Goal: Information Seeking & Learning: Learn about a topic

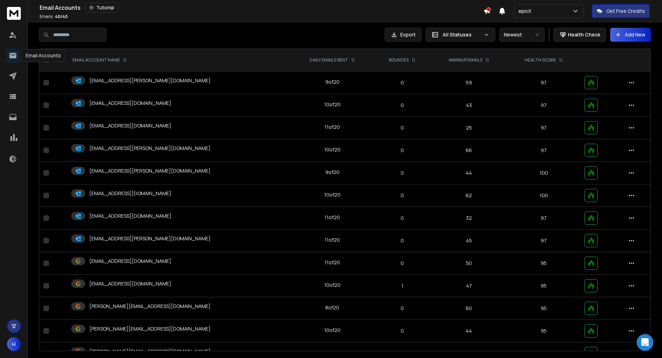
scroll to position [630, 0]
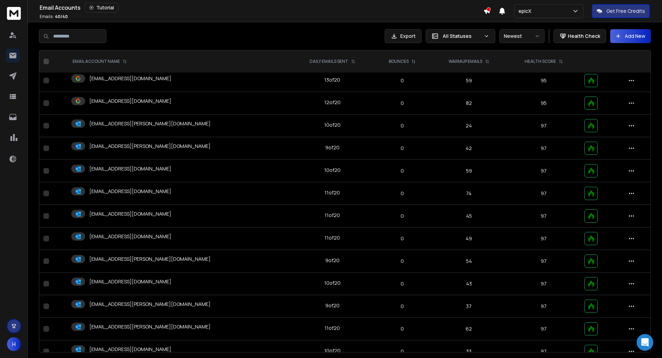
scroll to position [630, 0]
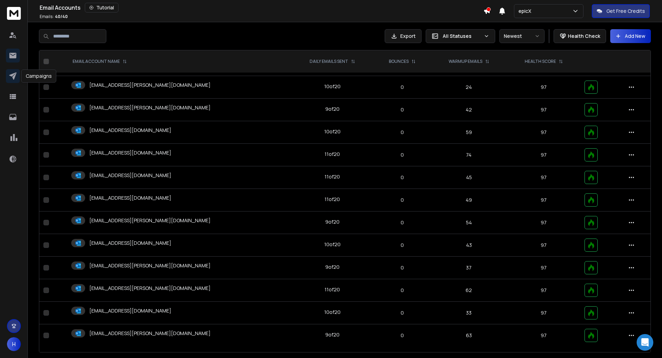
click at [19, 77] on link at bounding box center [13, 76] width 14 height 14
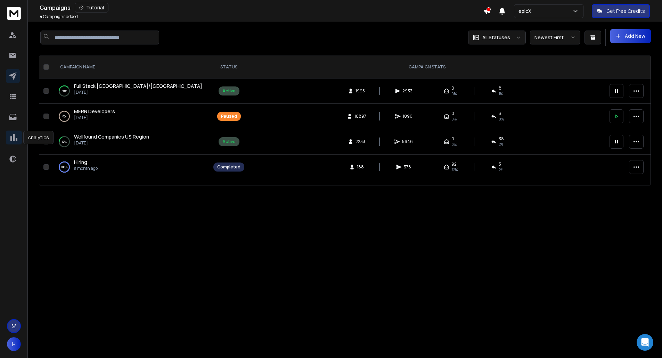
click at [17, 131] on link at bounding box center [14, 138] width 16 height 16
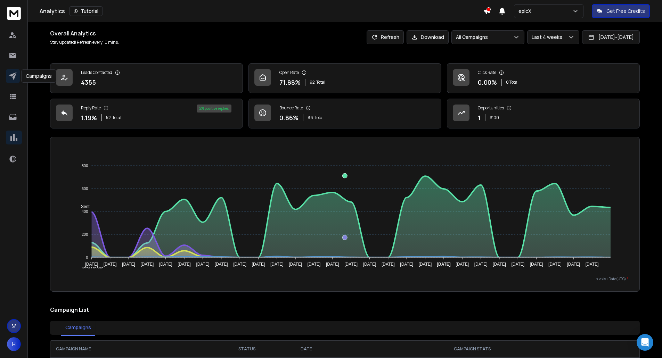
click at [14, 79] on icon at bounding box center [13, 76] width 8 height 8
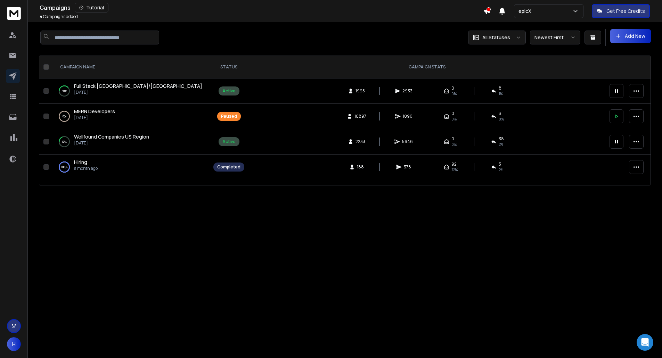
click at [96, 141] on p "24 days ago" at bounding box center [111, 143] width 75 height 6
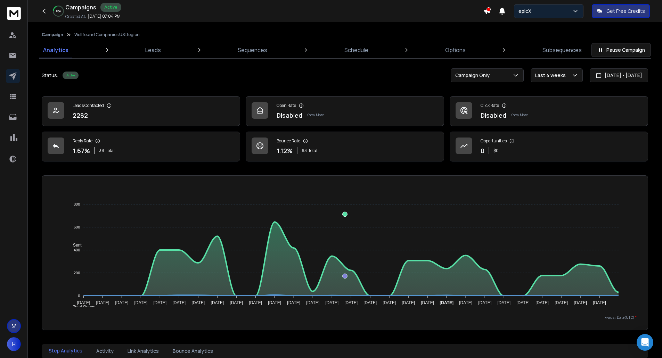
click at [540, 6] on button "epicX" at bounding box center [549, 11] width 70 height 14
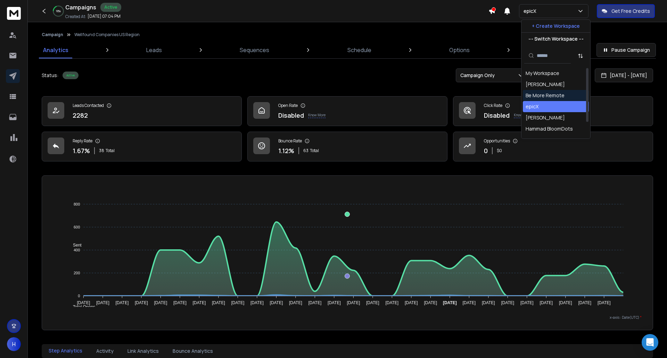
click at [546, 94] on div "Be More Remote" at bounding box center [545, 95] width 39 height 7
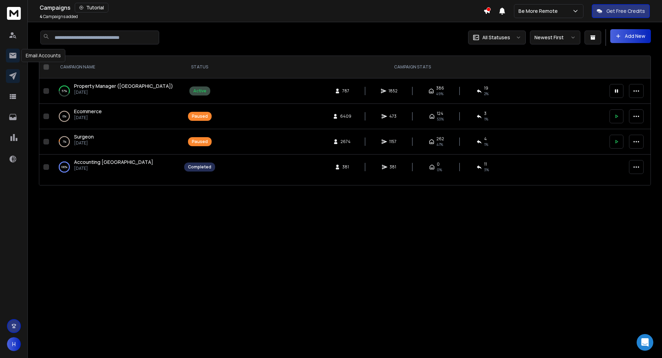
click at [16, 54] on icon at bounding box center [13, 55] width 8 height 8
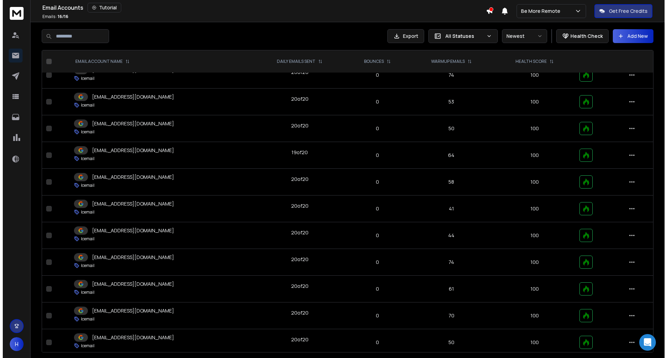
scroll to position [154, 0]
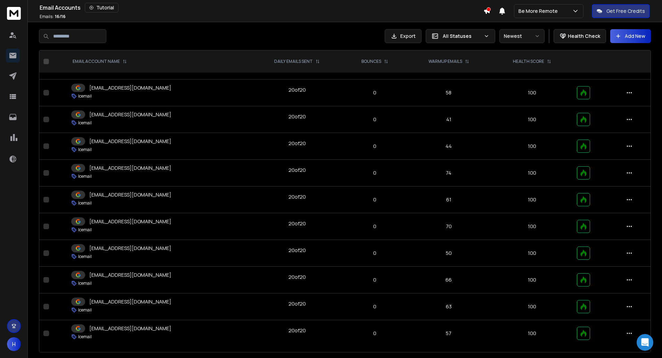
click at [22, 70] on div "H" at bounding box center [14, 179] width 28 height 358
click at [18, 72] on link at bounding box center [13, 76] width 14 height 14
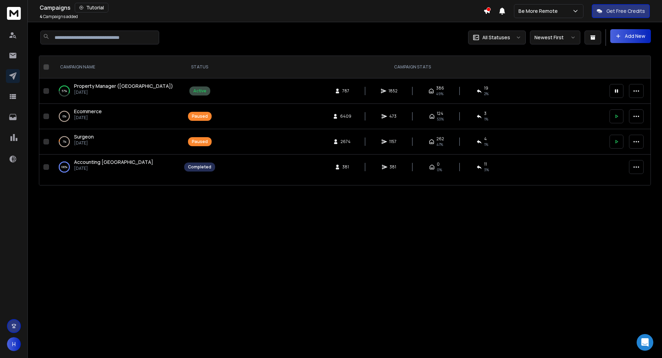
click at [268, 93] on div "787 1852 386 49 % 19 2 %" at bounding box center [413, 91] width 378 height 11
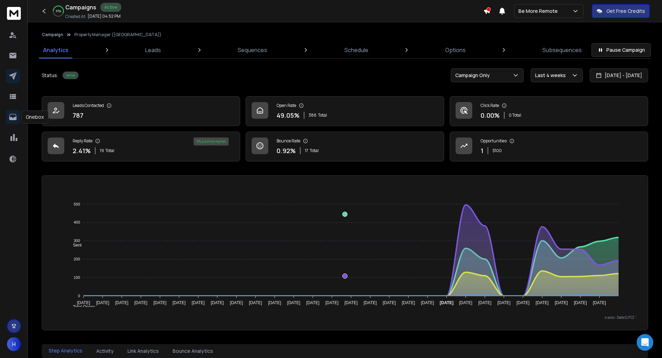
click at [11, 112] on link at bounding box center [13, 117] width 14 height 14
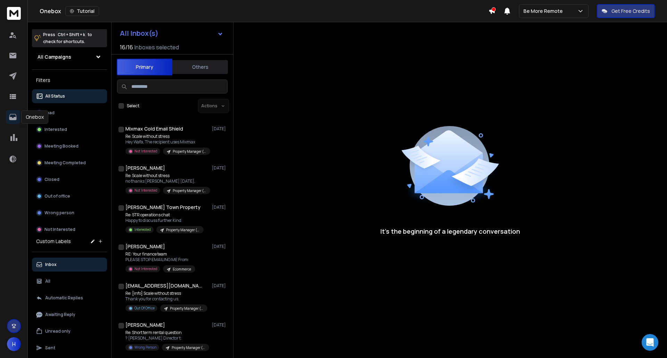
click at [541, 18] on div "Onebox Tutorial Be More Remote Get Free Credits" at bounding box center [333, 11] width 667 height 22
click at [543, 13] on p "Be More Remote" at bounding box center [545, 11] width 42 height 7
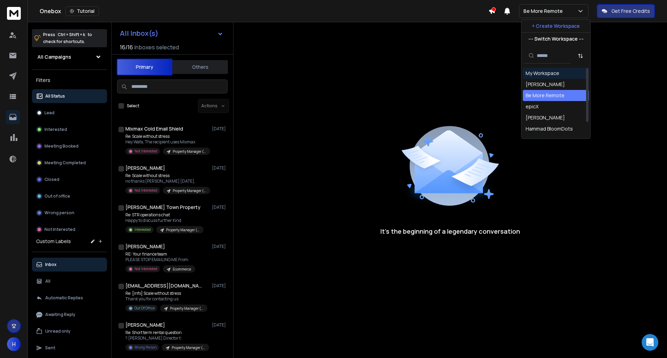
click at [544, 73] on div "My Workspace" at bounding box center [543, 73] width 34 height 7
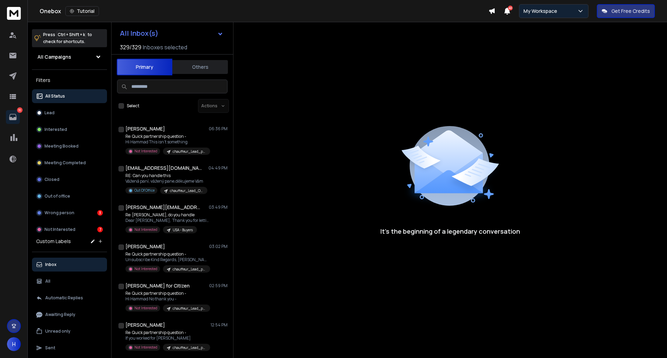
click at [536, 12] on p "My Workspace" at bounding box center [542, 11] width 36 height 7
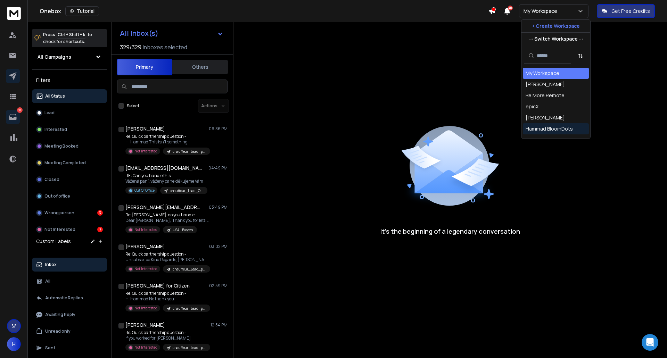
click at [14, 74] on icon at bounding box center [13, 76] width 8 height 8
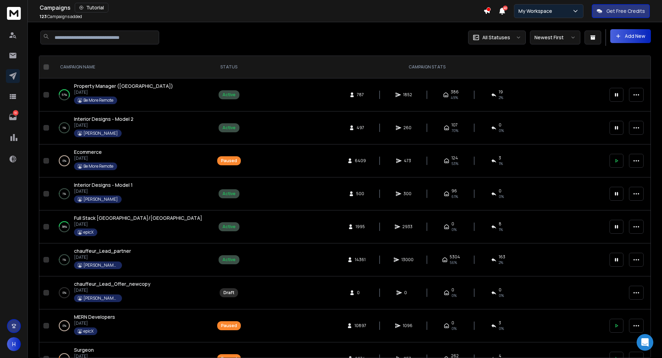
click at [551, 11] on p "My Workspace" at bounding box center [537, 11] width 36 height 7
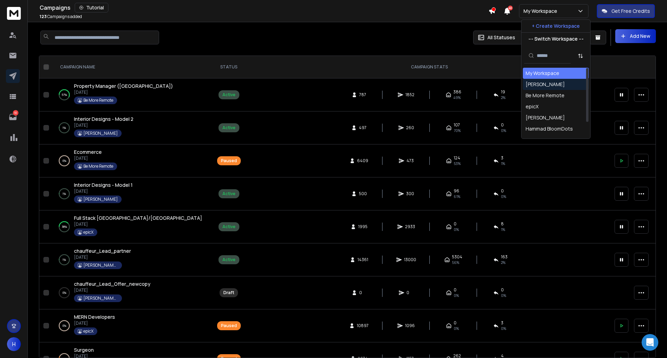
click at [550, 85] on div "[PERSON_NAME]" at bounding box center [545, 84] width 39 height 7
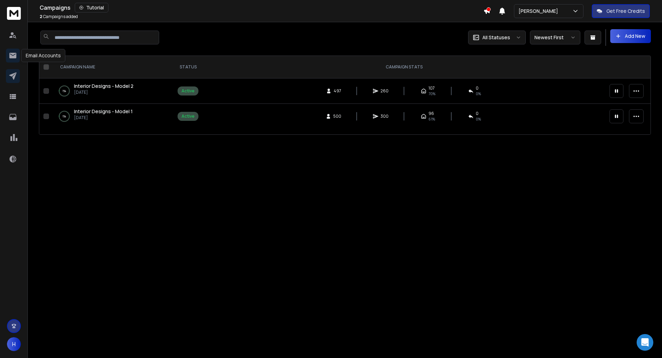
click at [9, 55] on icon at bounding box center [13, 55] width 8 height 8
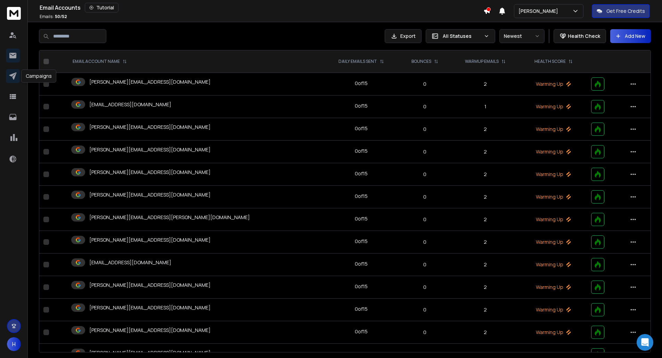
click at [15, 76] on icon at bounding box center [12, 76] width 7 height 7
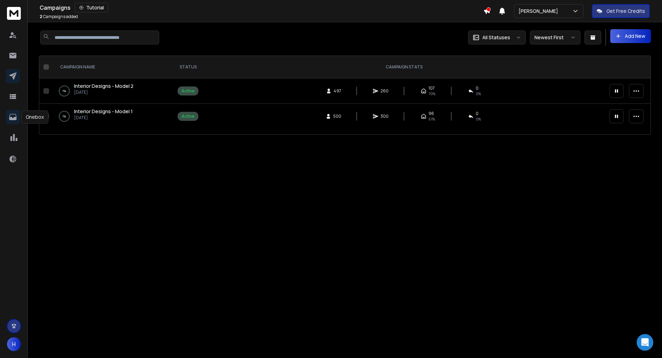
click at [12, 122] on link at bounding box center [13, 117] width 14 height 14
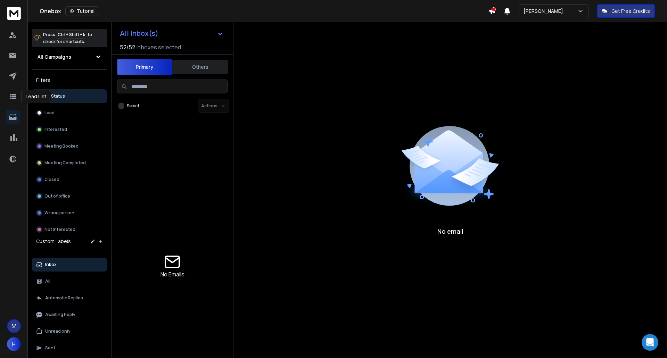
click at [10, 84] on div at bounding box center [14, 77] width 16 height 16
click at [12, 79] on icon at bounding box center [13, 76] width 8 height 8
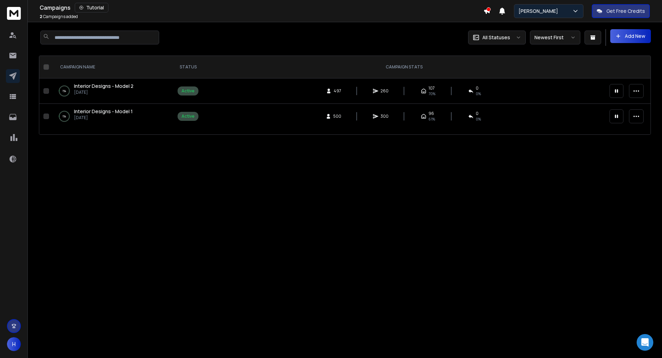
click at [581, 13] on button "[PERSON_NAME]" at bounding box center [549, 11] width 70 height 14
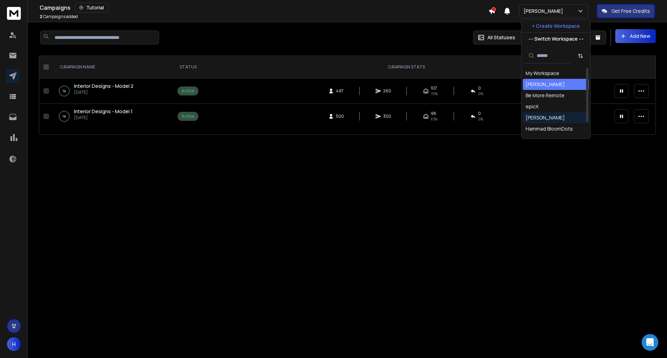
click at [540, 120] on div "[PERSON_NAME]" at bounding box center [545, 117] width 39 height 7
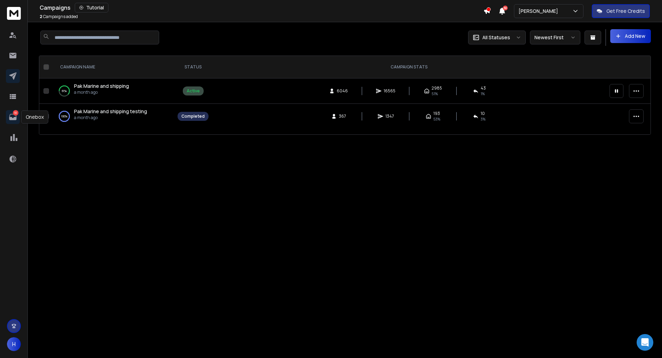
click at [16, 121] on link "10" at bounding box center [13, 117] width 14 height 14
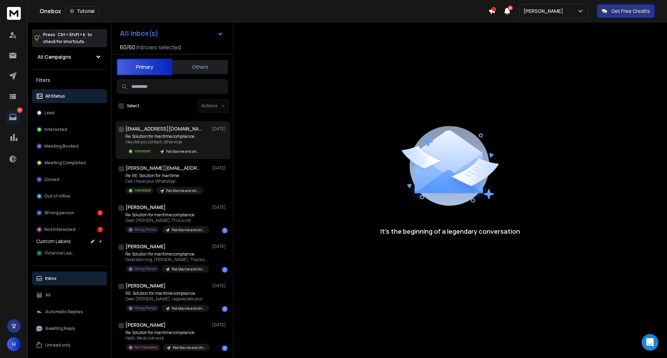
click at [164, 127] on h1 "[EMAIL_ADDRESS][DOMAIN_NAME]" at bounding box center [163, 128] width 76 height 7
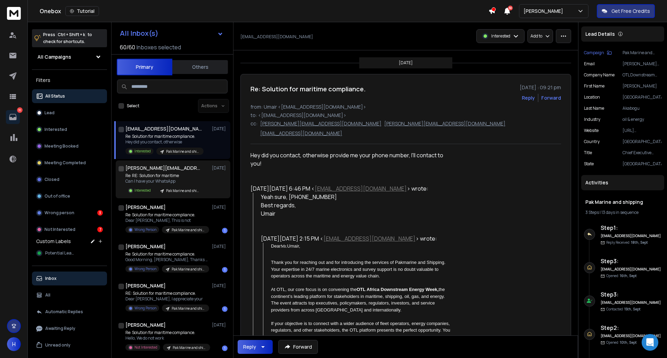
click at [194, 165] on div "[PERSON_NAME][EMAIL_ADDRESS][DOMAIN_NAME] [DATE]" at bounding box center [176, 168] width 102 height 7
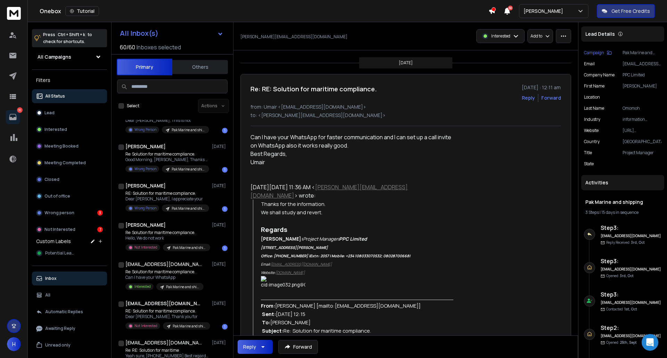
scroll to position [104, 0]
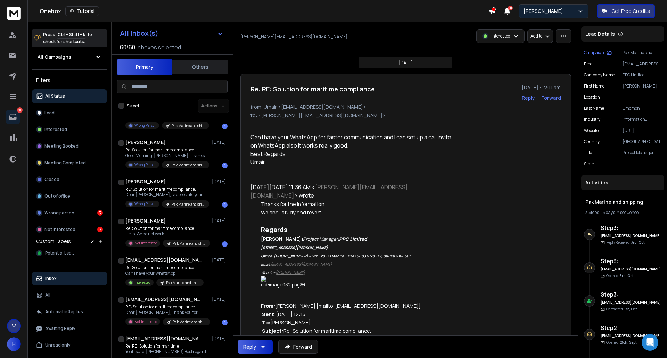
click at [545, 14] on p "[PERSON_NAME]" at bounding box center [545, 11] width 42 height 7
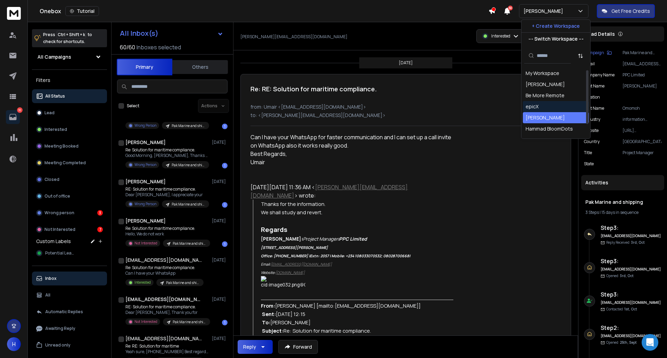
scroll to position [19, 0]
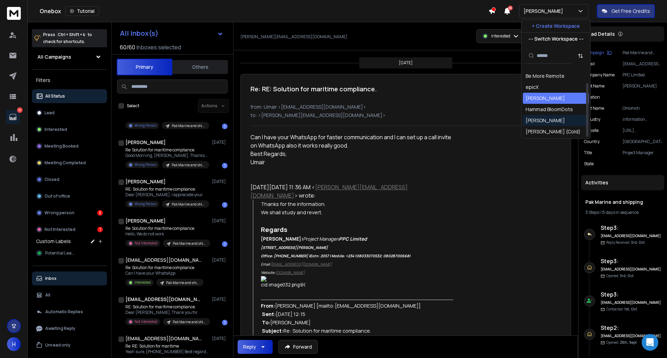
click at [543, 123] on div "[PERSON_NAME]" at bounding box center [545, 120] width 39 height 7
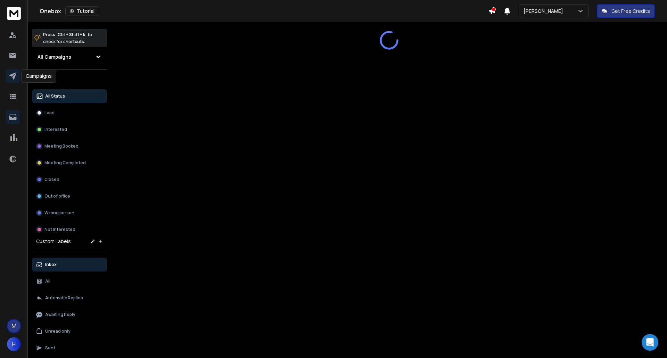
click at [17, 74] on link at bounding box center [13, 76] width 14 height 14
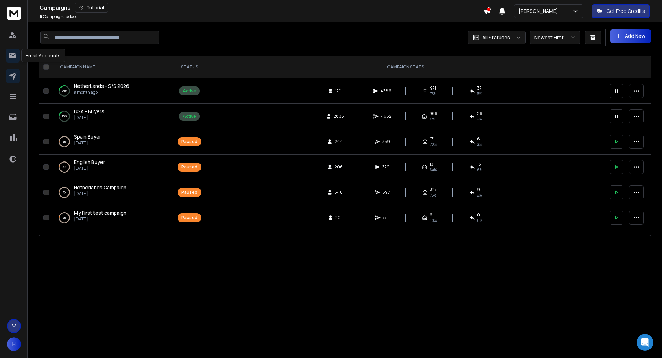
click at [19, 58] on link at bounding box center [13, 56] width 14 height 14
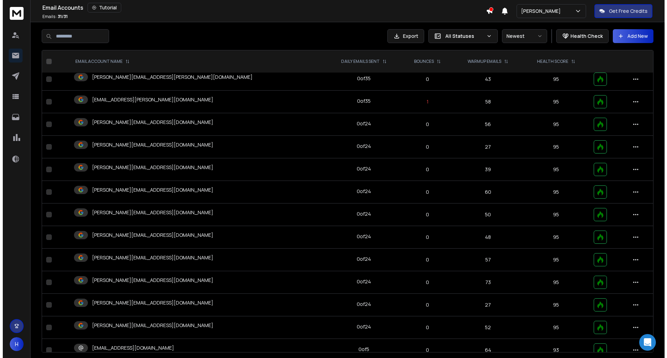
scroll to position [426, 0]
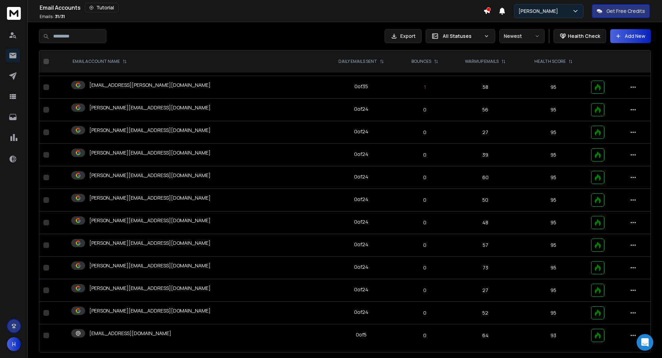
click at [566, 4] on button "[PERSON_NAME]" at bounding box center [549, 11] width 70 height 14
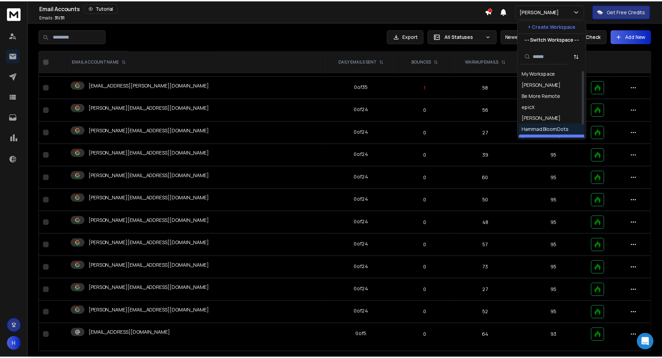
scroll to position [19, 0]
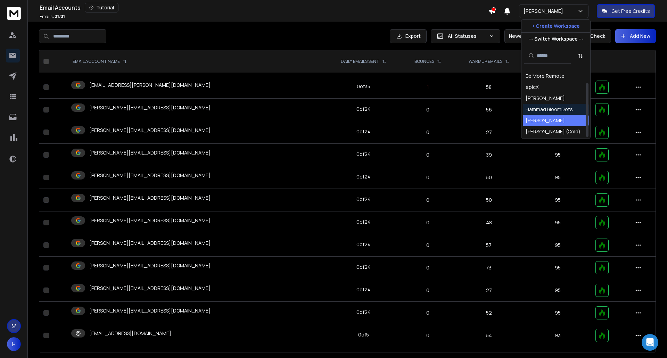
click at [537, 129] on div "[PERSON_NAME] (Cold)" at bounding box center [553, 131] width 55 height 7
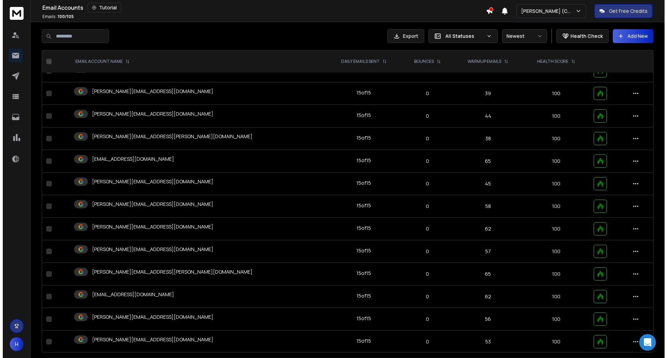
scroll to position [1110, 0]
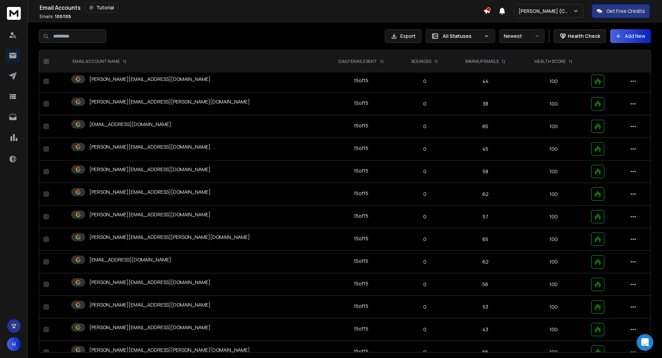
click at [21, 112] on div at bounding box center [14, 118] width 16 height 16
click at [14, 117] on icon at bounding box center [12, 117] width 7 height 6
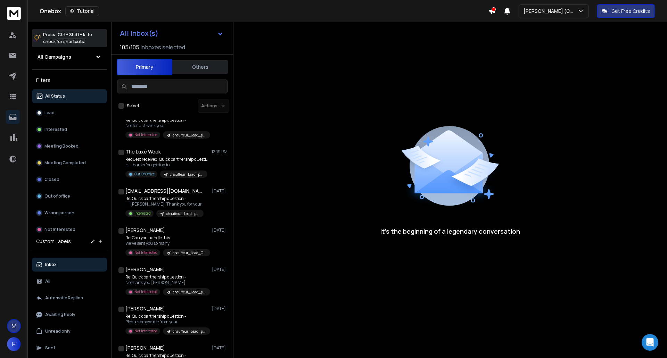
scroll to position [243, 0]
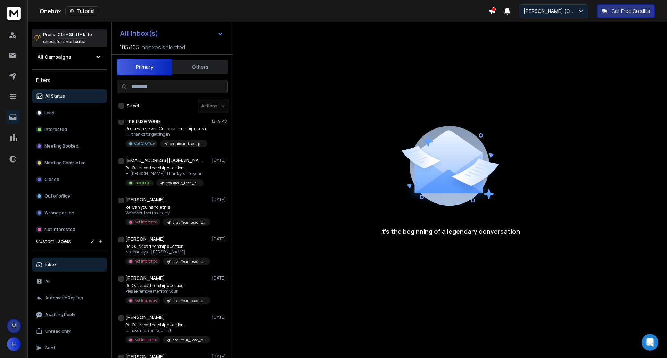
click at [584, 10] on icon "button" at bounding box center [581, 11] width 6 height 7
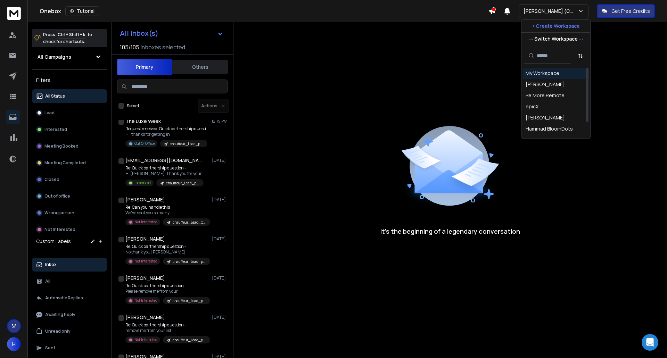
click at [543, 69] on div "My Workspace" at bounding box center [556, 73] width 66 height 11
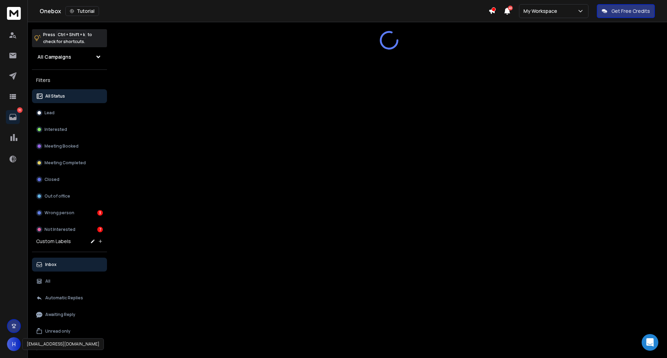
click at [18, 345] on span "H" at bounding box center [14, 345] width 14 height 14
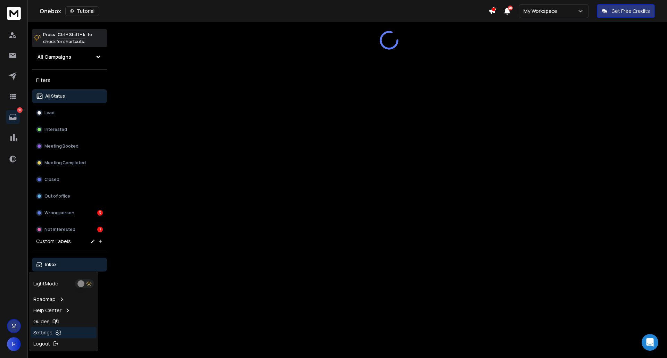
click at [46, 334] on p "Settings" at bounding box center [42, 333] width 19 height 7
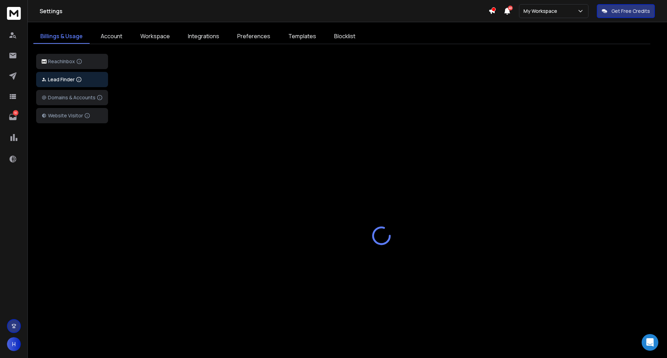
click at [60, 83] on button "Lead Finder" at bounding box center [72, 79] width 72 height 15
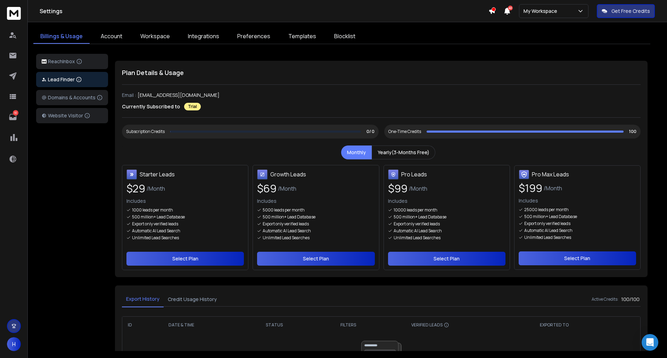
click at [67, 107] on div "ReachInbox Lead Finder Domains & Accounts Website Visitor Plan Details & Usage …" at bounding box center [342, 200] width 612 height 292
click at [69, 103] on button "Domains & Accounts" at bounding box center [72, 97] width 72 height 15
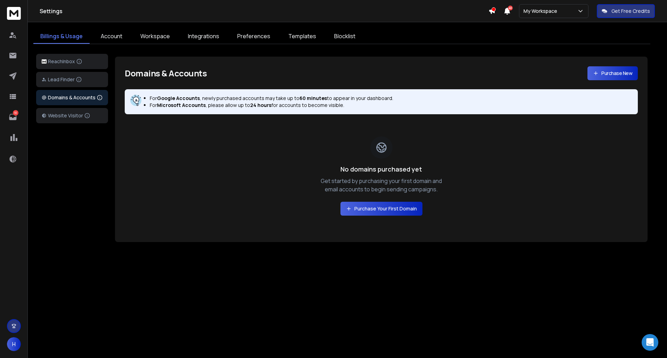
click at [70, 111] on button "Website Visitor" at bounding box center [72, 115] width 72 height 15
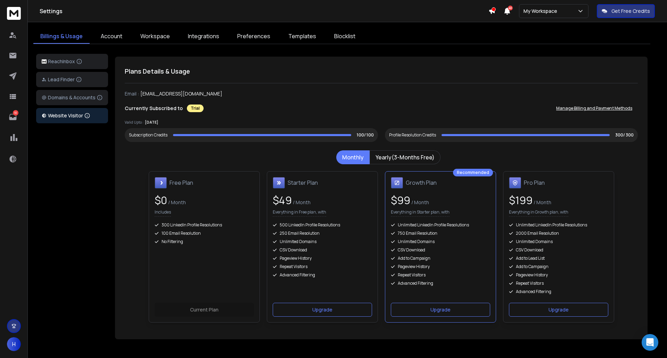
click at [61, 64] on button "ReachInbox" at bounding box center [72, 61] width 72 height 15
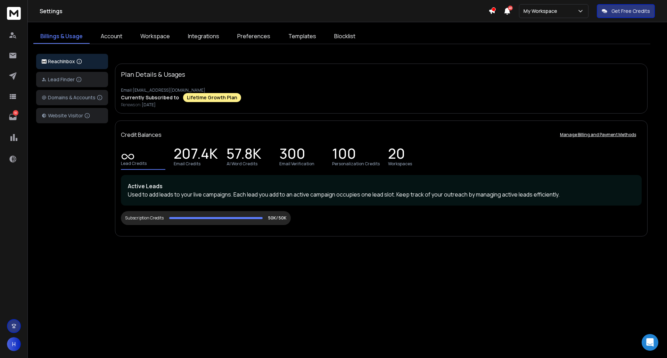
click at [187, 143] on div "Credit Balances Manage Billing and Payment Methods Lead Credits 207.4K Email Cr…" at bounding box center [381, 179] width 533 height 116
click at [184, 164] on p "Email Credits" at bounding box center [187, 164] width 27 height 6
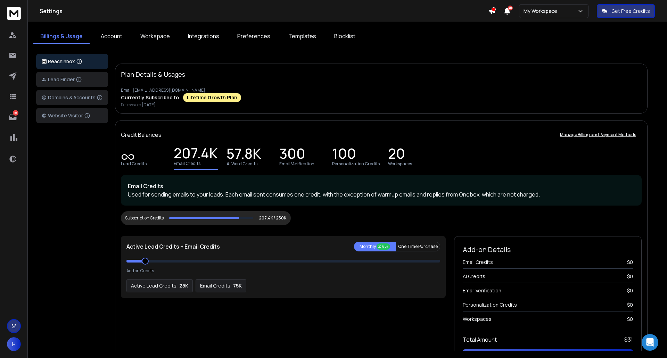
click at [149, 263] on span at bounding box center [145, 261] width 7 height 7
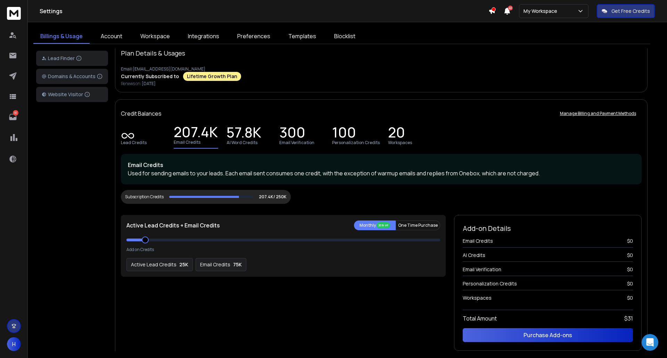
scroll to position [32, 0]
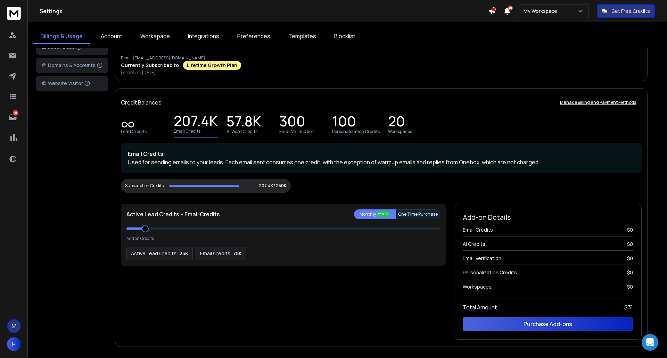
click at [402, 212] on button "One Time Purchase" at bounding box center [418, 215] width 44 height 10
click at [372, 217] on button "Monthly 20% off" at bounding box center [375, 215] width 42 height 10
click at [407, 217] on button "One Time Purchase" at bounding box center [418, 215] width 44 height 10
drag, startPoint x: 510, startPoint y: 13, endPoint x: 535, endPoint y: 9, distance: 25.7
click at [535, 9] on div "Notifications" at bounding box center [533, 11] width 39 height 13
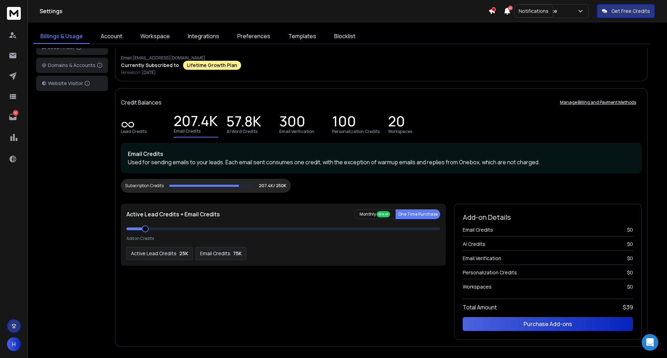
click at [539, 11] on div "Notifications" at bounding box center [533, 11] width 39 height 13
click at [559, 11] on p "My Workspace" at bounding box center [542, 11] width 36 height 7
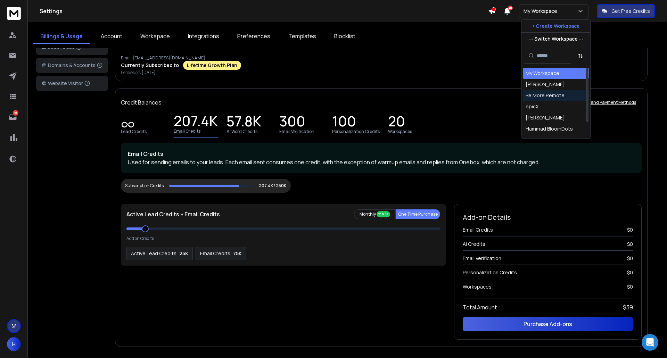
drag, startPoint x: 547, startPoint y: 103, endPoint x: 549, endPoint y: 97, distance: 6.9
click at [549, 97] on div "My Workspace Abdul Jaleed Be More Remote epicX Gulraiz Farooqi Hammad BloomDots…" at bounding box center [556, 103] width 66 height 70
click at [549, 97] on div "Be More Remote" at bounding box center [545, 95] width 39 height 7
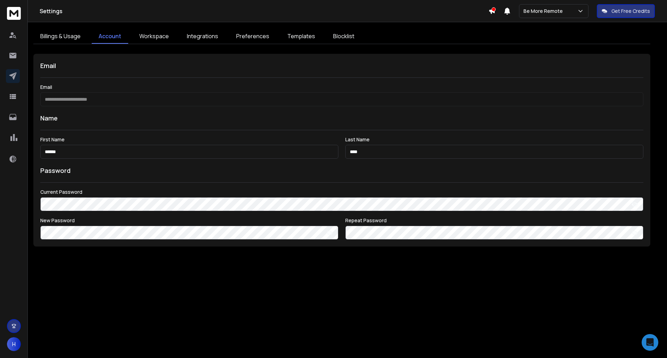
click at [10, 82] on link at bounding box center [13, 76] width 14 height 14
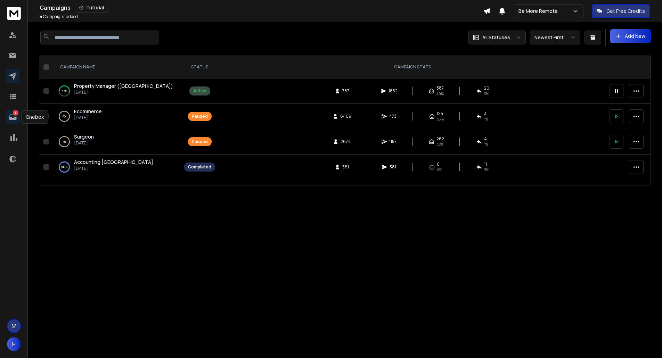
click at [12, 116] on icon at bounding box center [13, 117] width 8 height 8
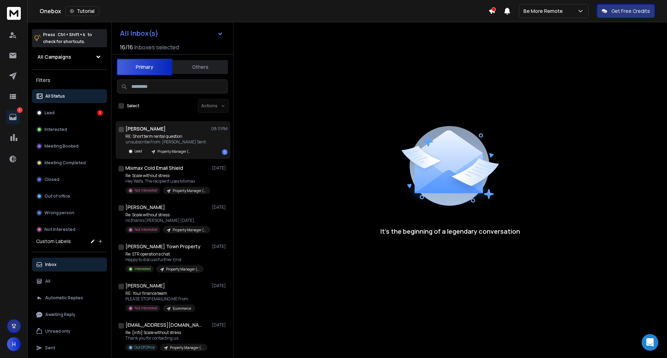
click at [140, 140] on p "unsubscribe From: [PERSON_NAME] Sent:" at bounding box center [165, 142] width 81 height 6
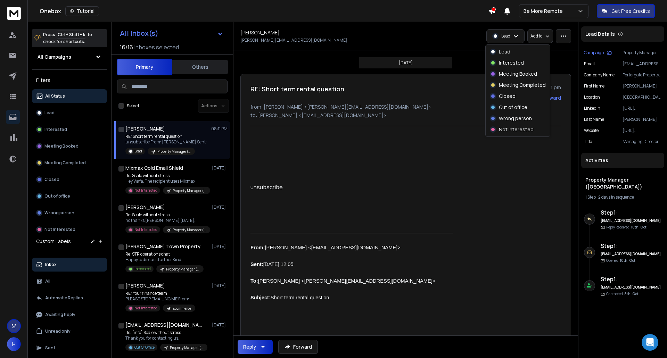
click at [514, 40] on div "Lead" at bounding box center [506, 36] width 38 height 13
click at [506, 125] on div "Not Interested" at bounding box center [518, 129] width 62 height 11
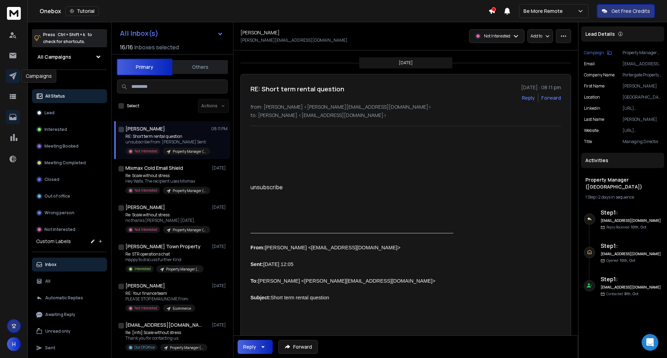
click at [15, 78] on icon at bounding box center [12, 76] width 7 height 7
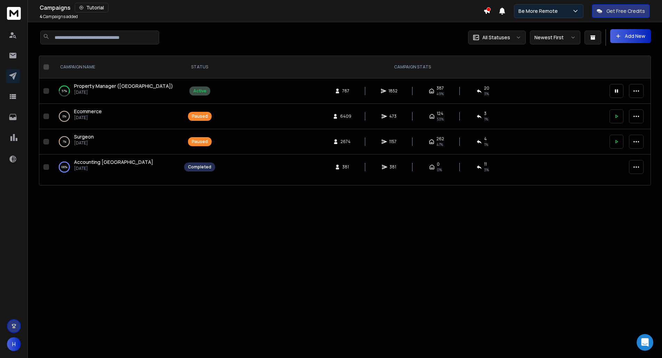
click at [549, 14] on p "Be More Remote" at bounding box center [540, 11] width 42 height 7
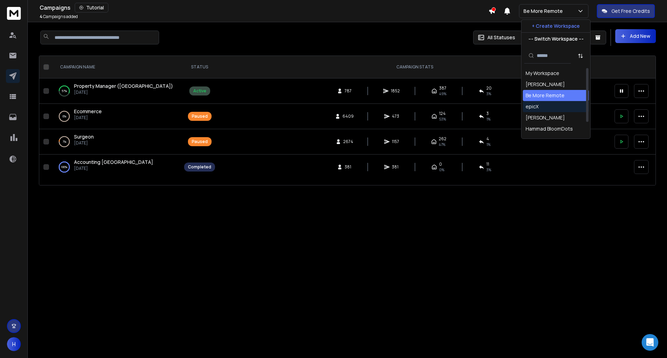
click at [542, 105] on div "epicX" at bounding box center [556, 106] width 66 height 11
